Goal: Check status: Check status

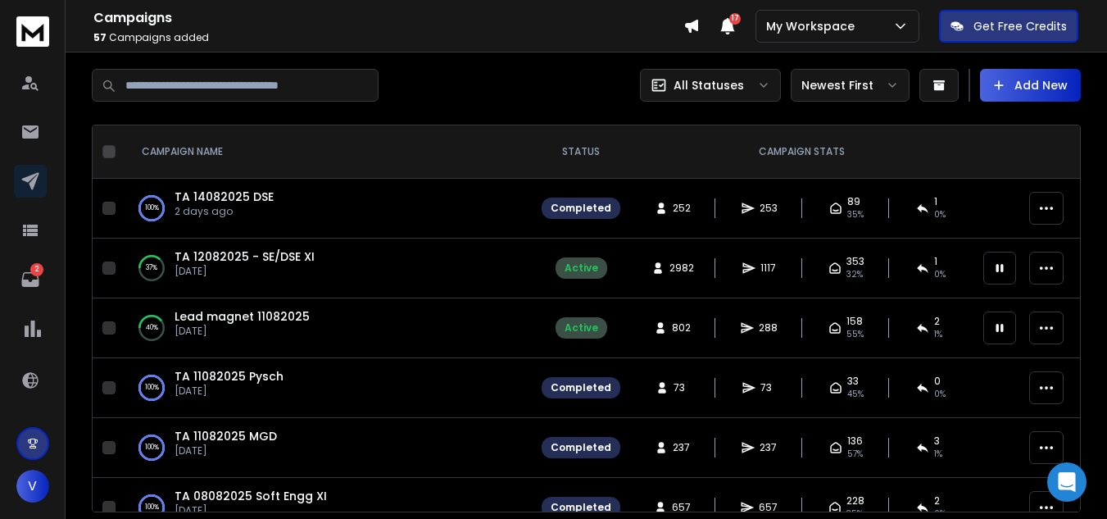
click at [247, 261] on span "TA 12082025 - SE/DSE XI" at bounding box center [245, 256] width 140 height 16
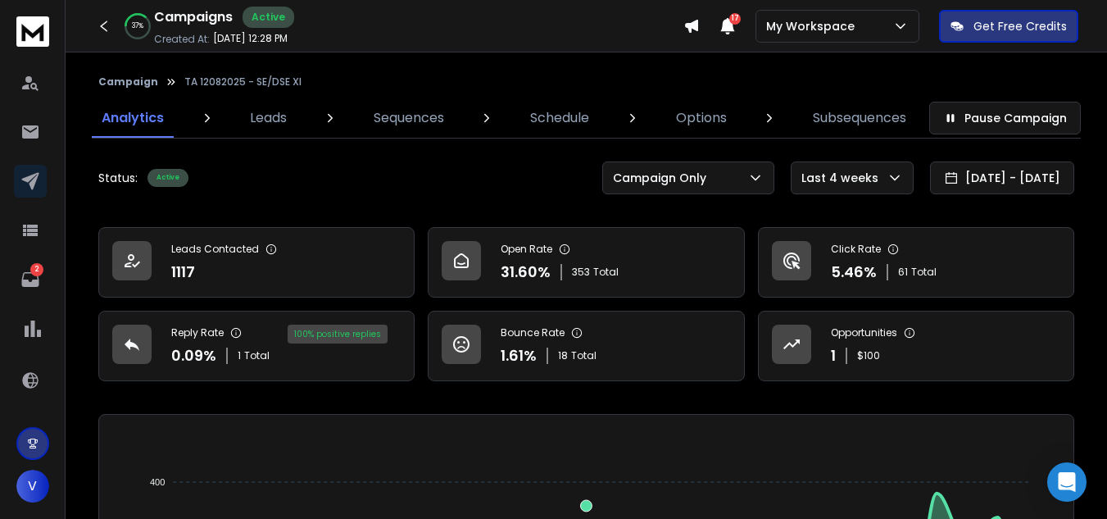
click at [109, 84] on button "Campaign" at bounding box center [128, 81] width 60 height 13
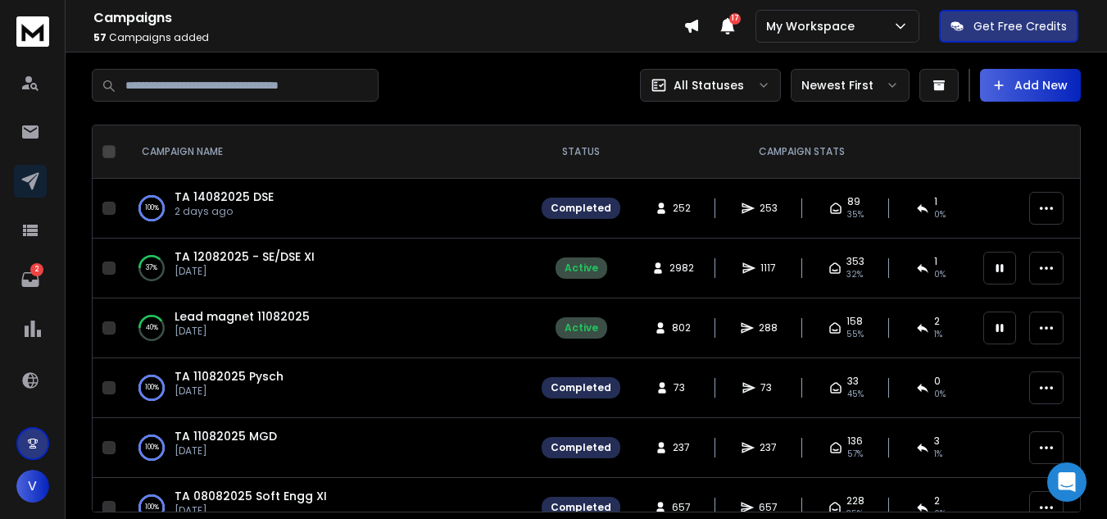
click at [271, 315] on span "Lead magnet 11082025" at bounding box center [242, 316] width 135 height 16
